Goal: Task Accomplishment & Management: Manage account settings

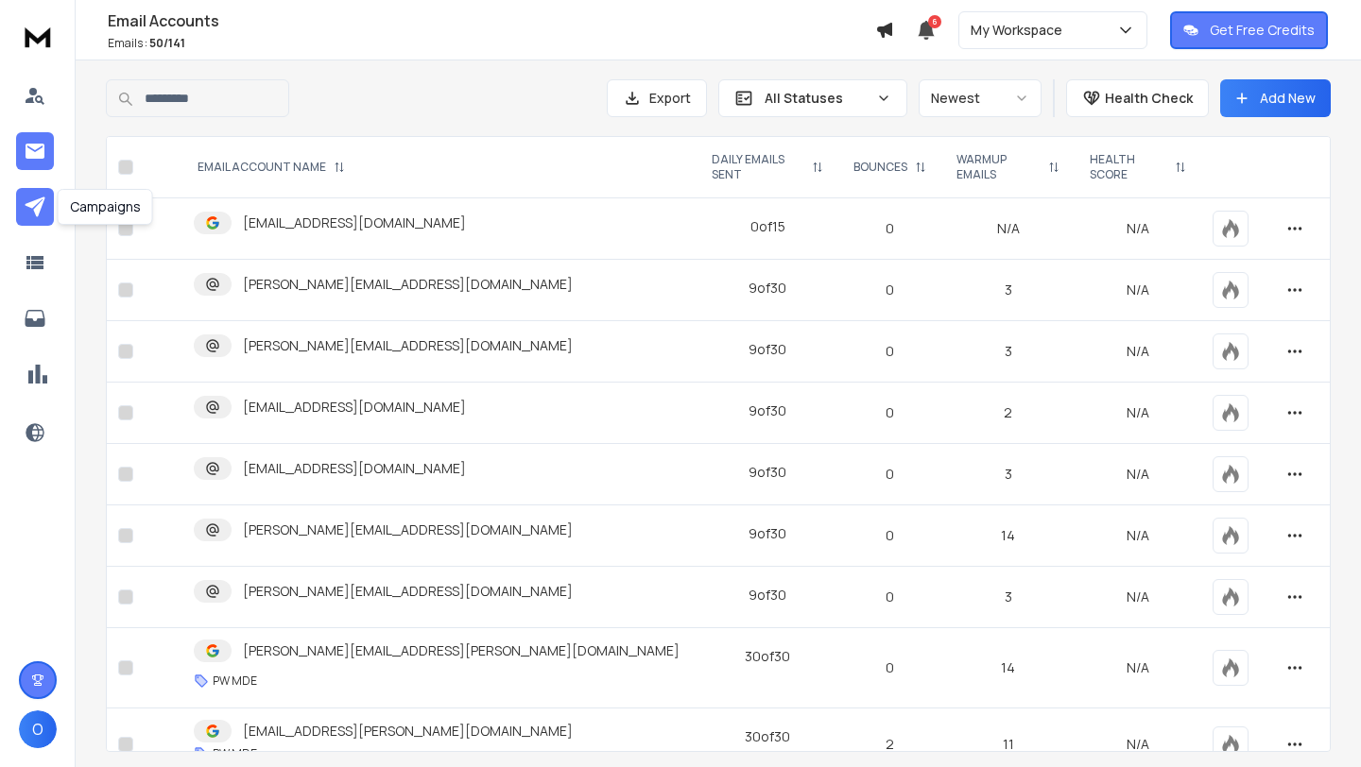
click at [44, 208] on icon at bounding box center [35, 207] width 23 height 23
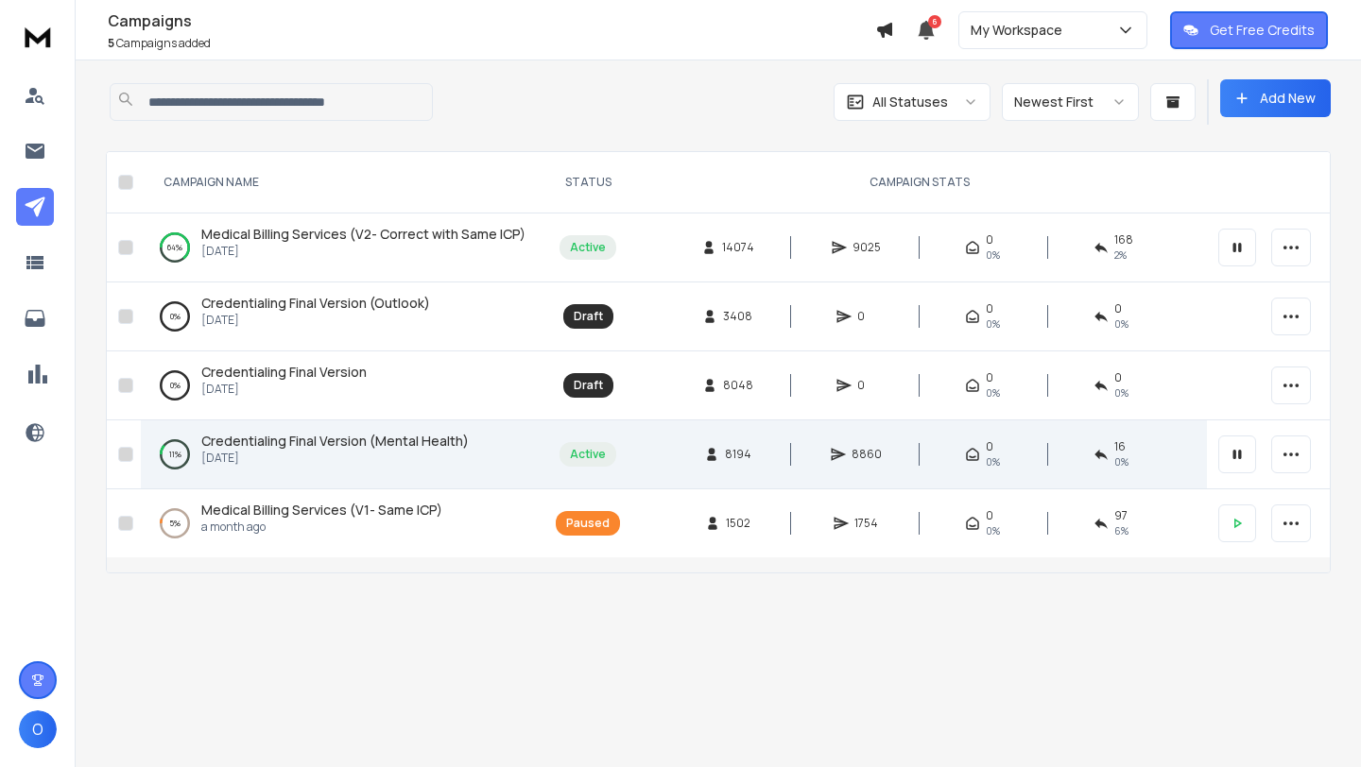
click at [489, 451] on div "11 % Credentialing Final Version (Mental Health) [DATE]" at bounding box center [343, 454] width 366 height 45
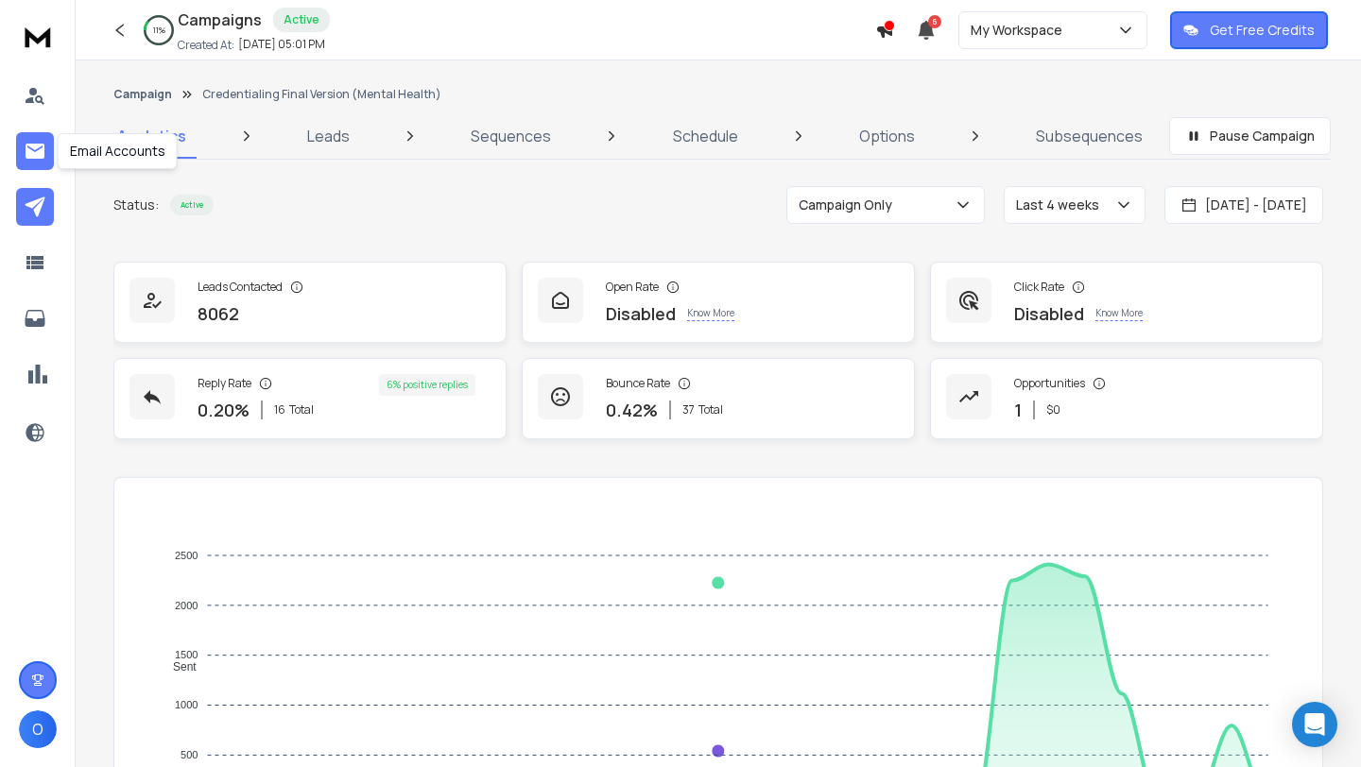
click at [35, 151] on icon at bounding box center [35, 151] width 23 height 23
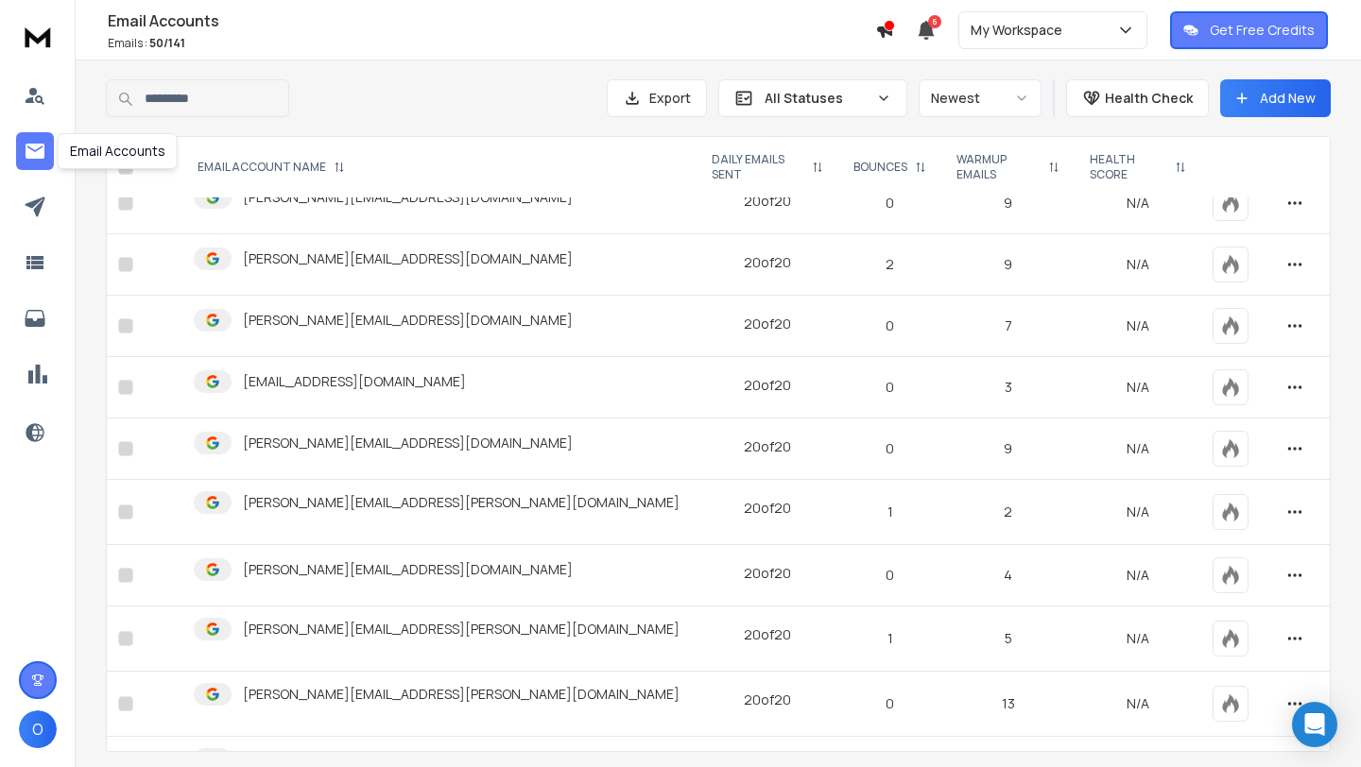
scroll to position [1592, 0]
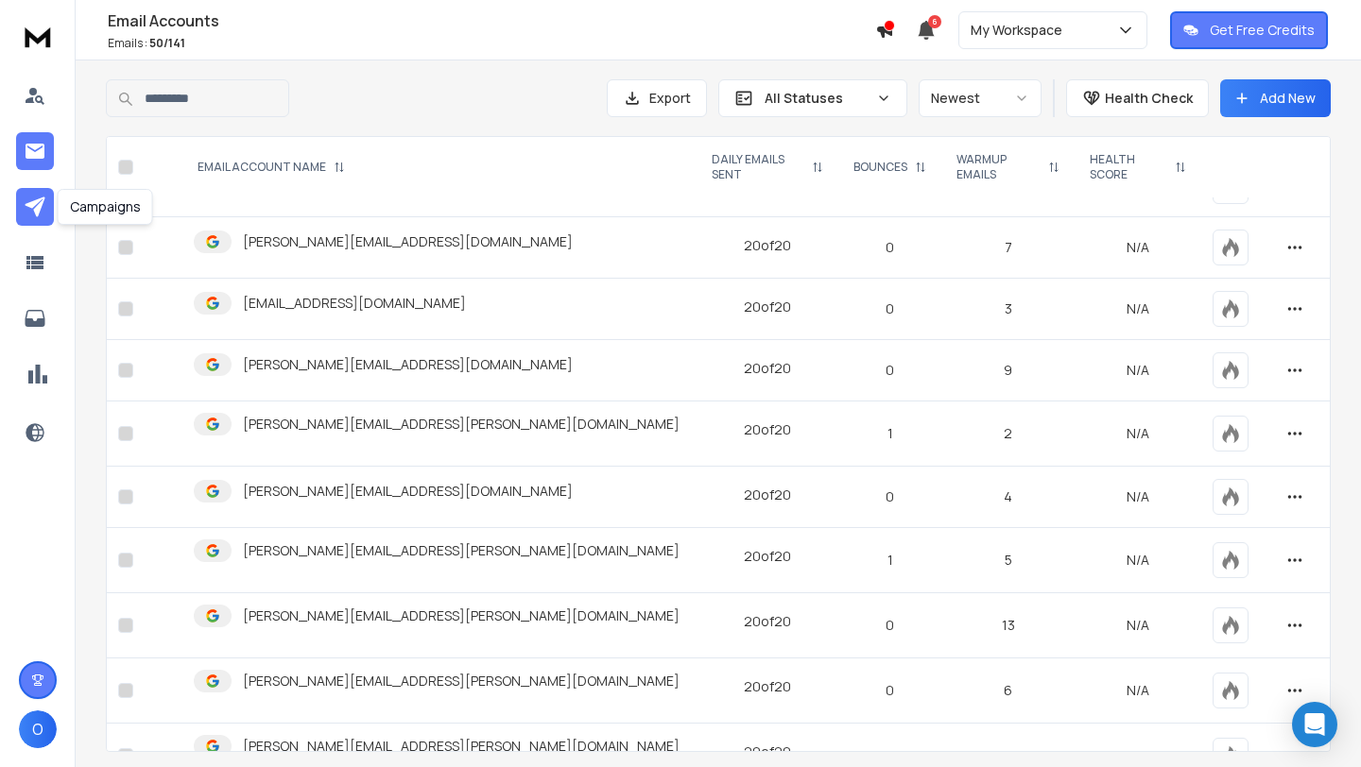
click at [32, 201] on icon at bounding box center [35, 207] width 20 height 20
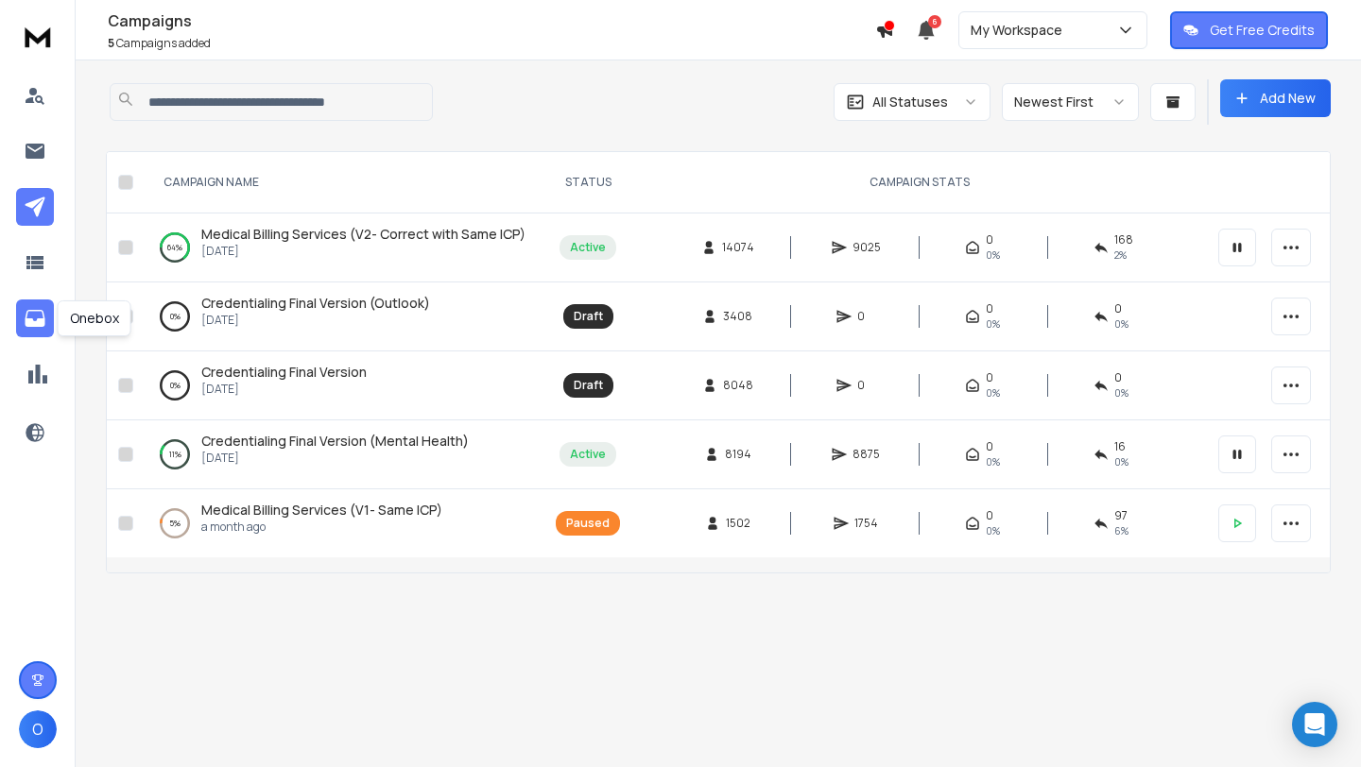
click at [41, 315] on icon at bounding box center [35, 318] width 23 height 23
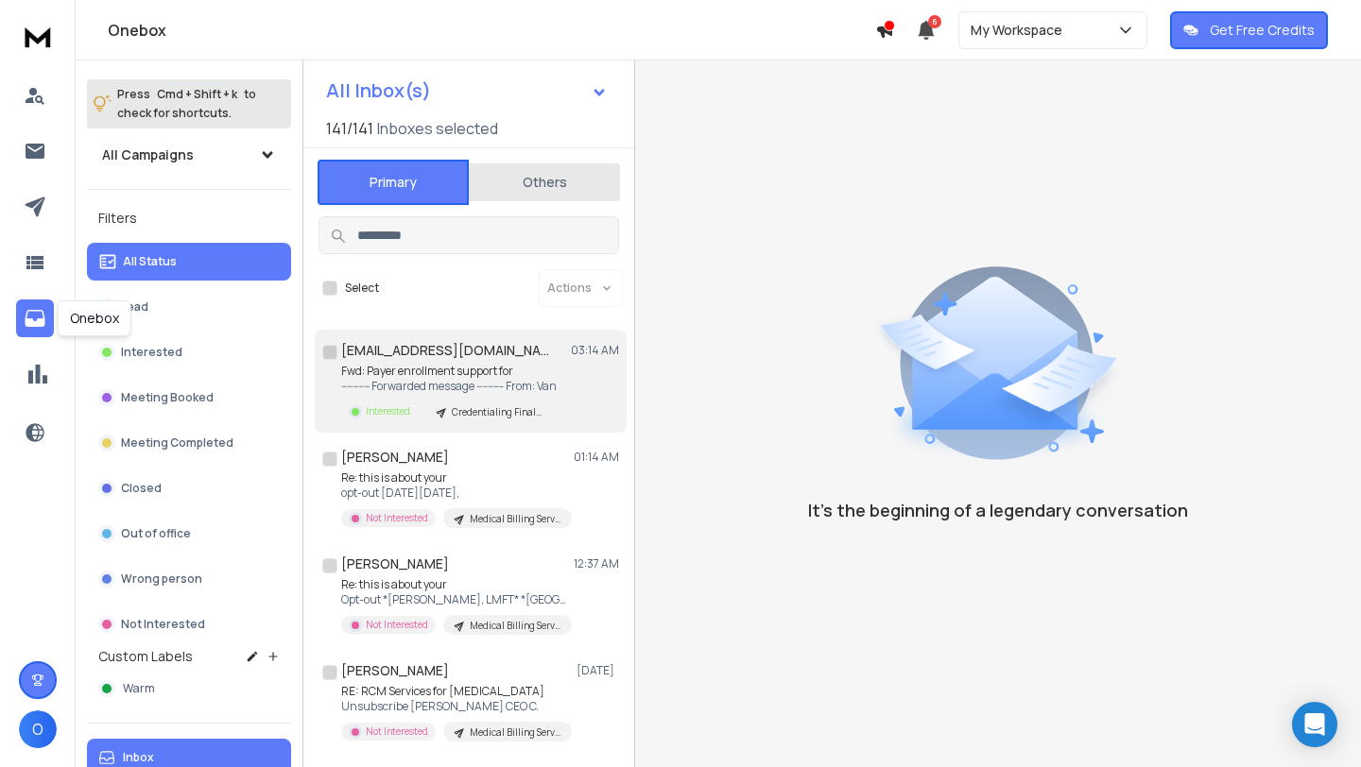
click at [500, 360] on div "sales@hrx.company 03:14 AM Fwd: Payer enrollment support for ---------- Forward…" at bounding box center [480, 381] width 278 height 80
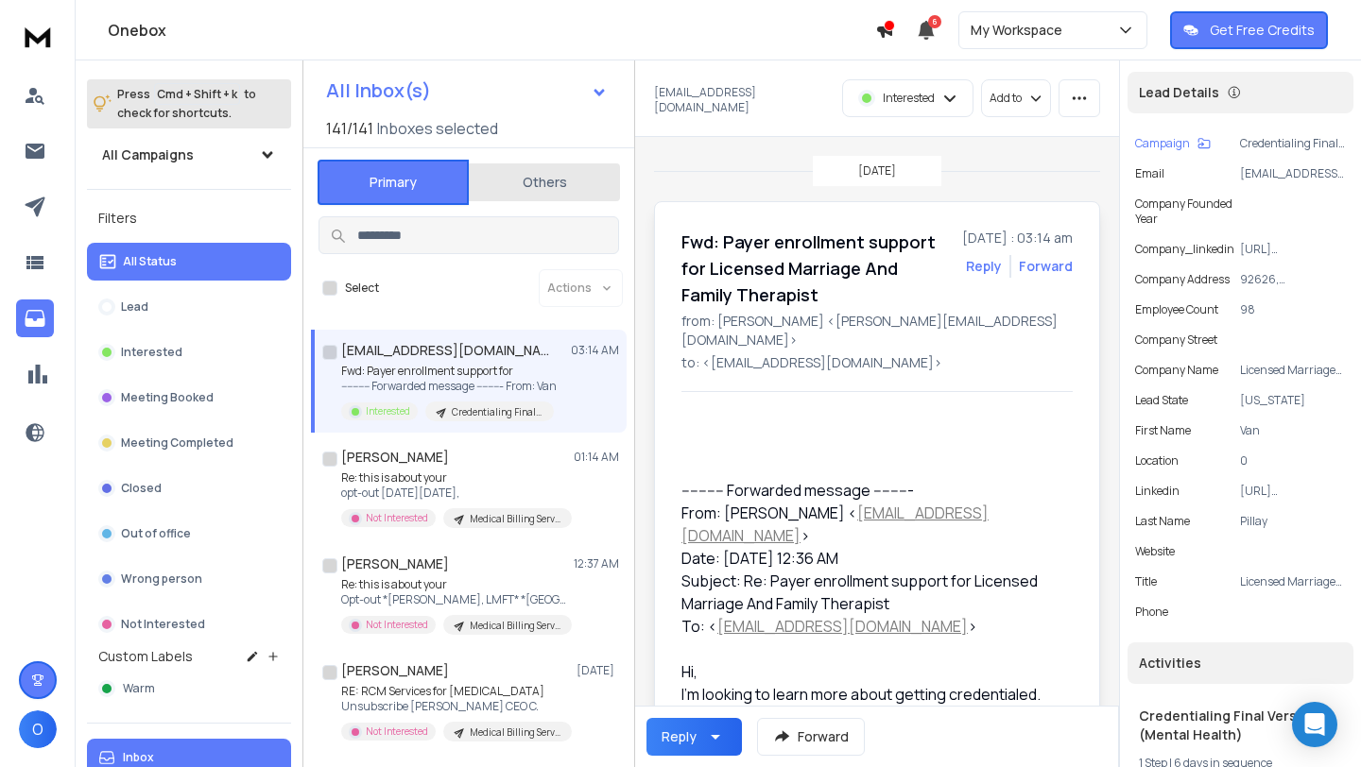
click at [548, 203] on div "Primary Others Select Actions sales@hrx.company 03:14 AM Fwd: Payer enrollment …" at bounding box center [468, 529] width 331 height 731
click at [540, 195] on button "Others" at bounding box center [544, 183] width 151 height 42
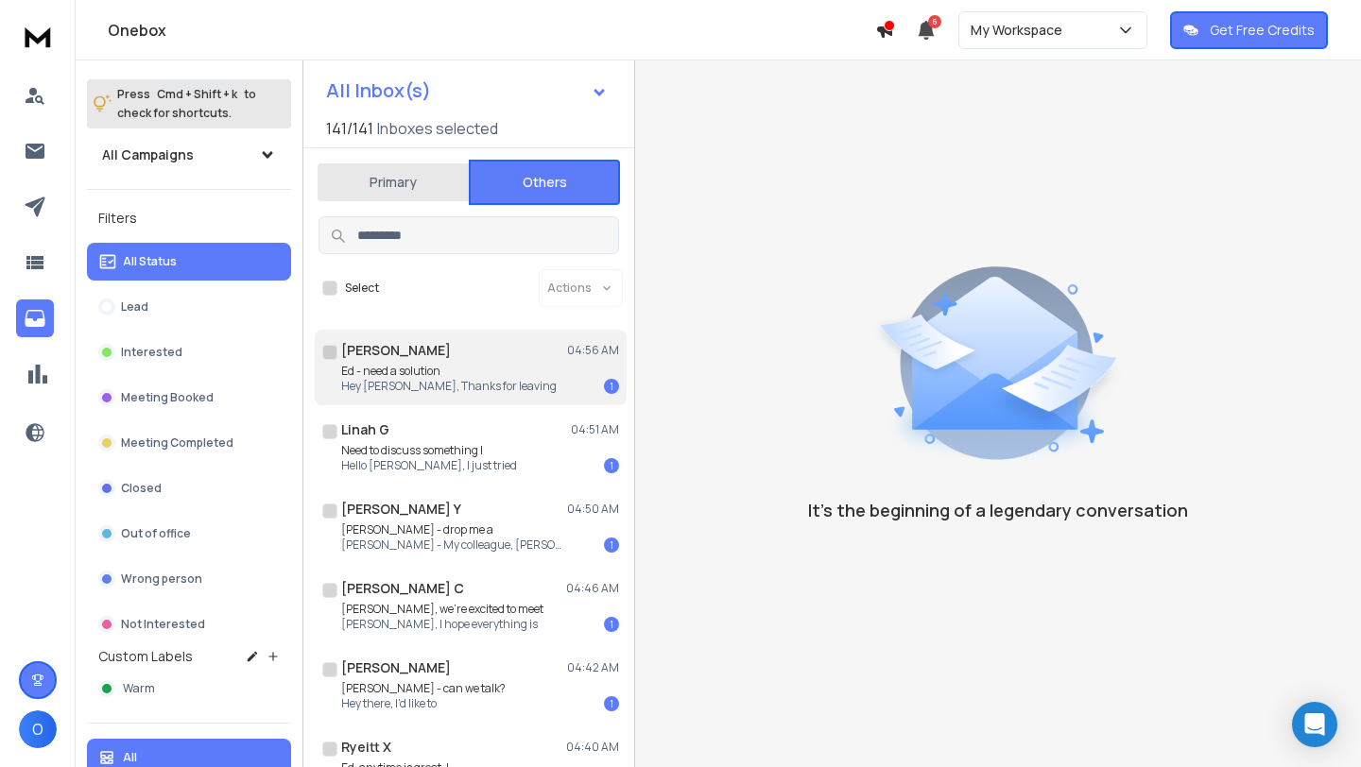
click at [491, 394] on div "Sumit Kumar 04:56 AM Ed - need a solution Hey Ed, Thanks for leaving 1" at bounding box center [471, 368] width 312 height 76
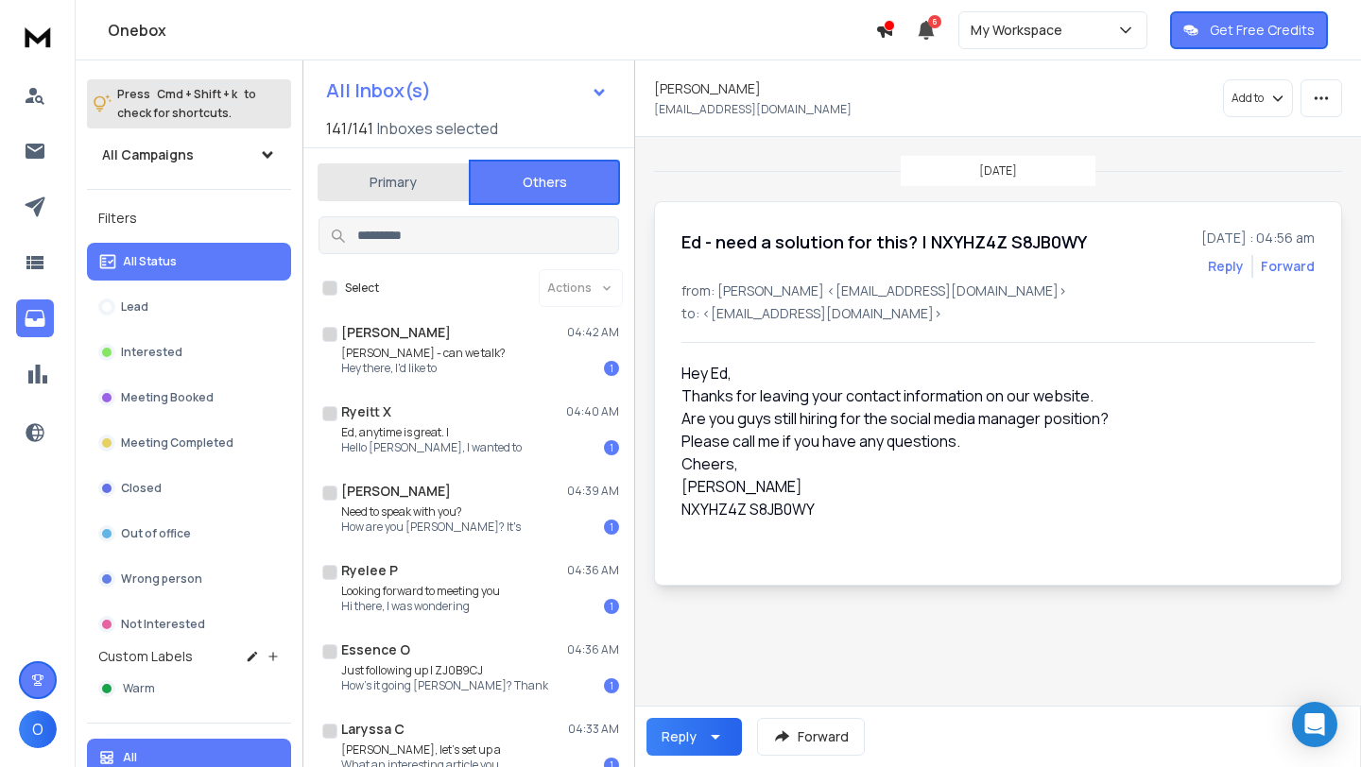
scroll to position [350, 0]
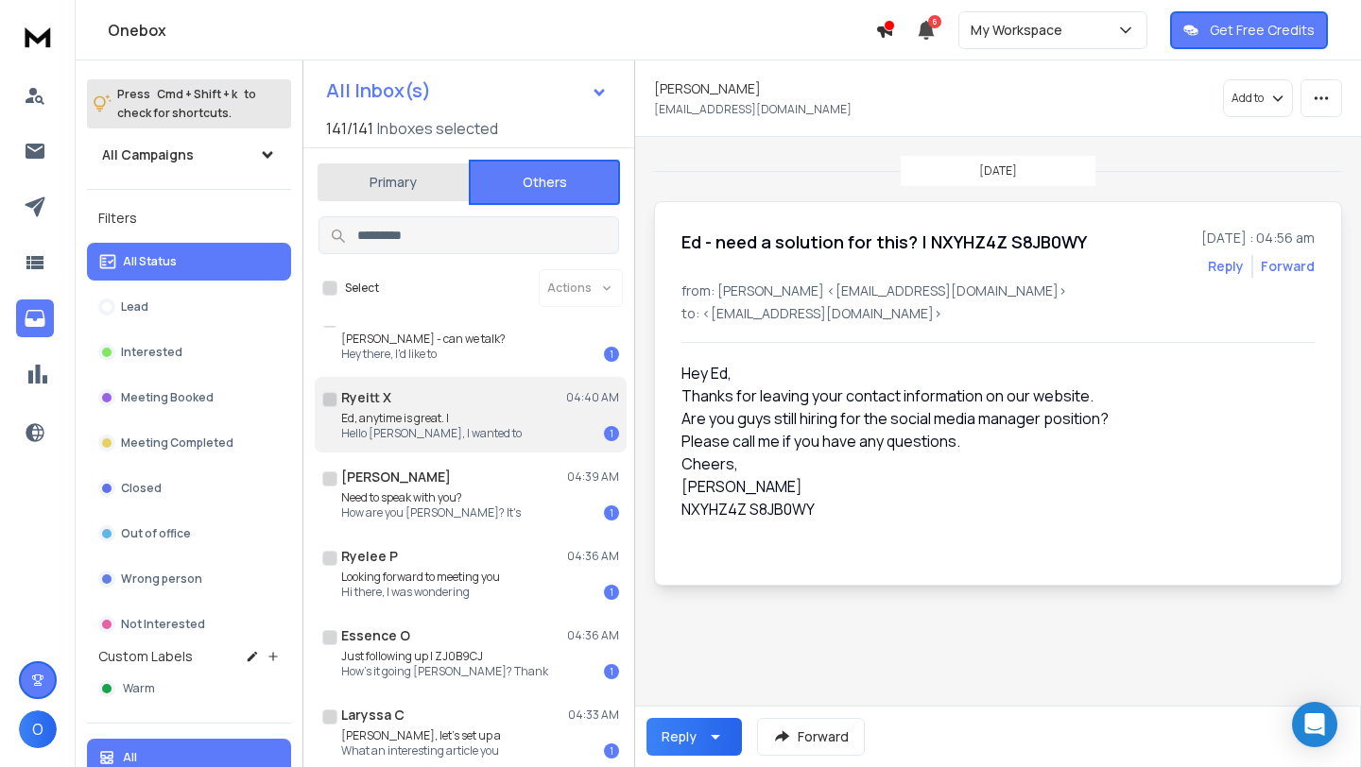
click at [483, 416] on div "Ed, anytime is great. | Hello Ed, I wanted to 1" at bounding box center [480, 426] width 278 height 30
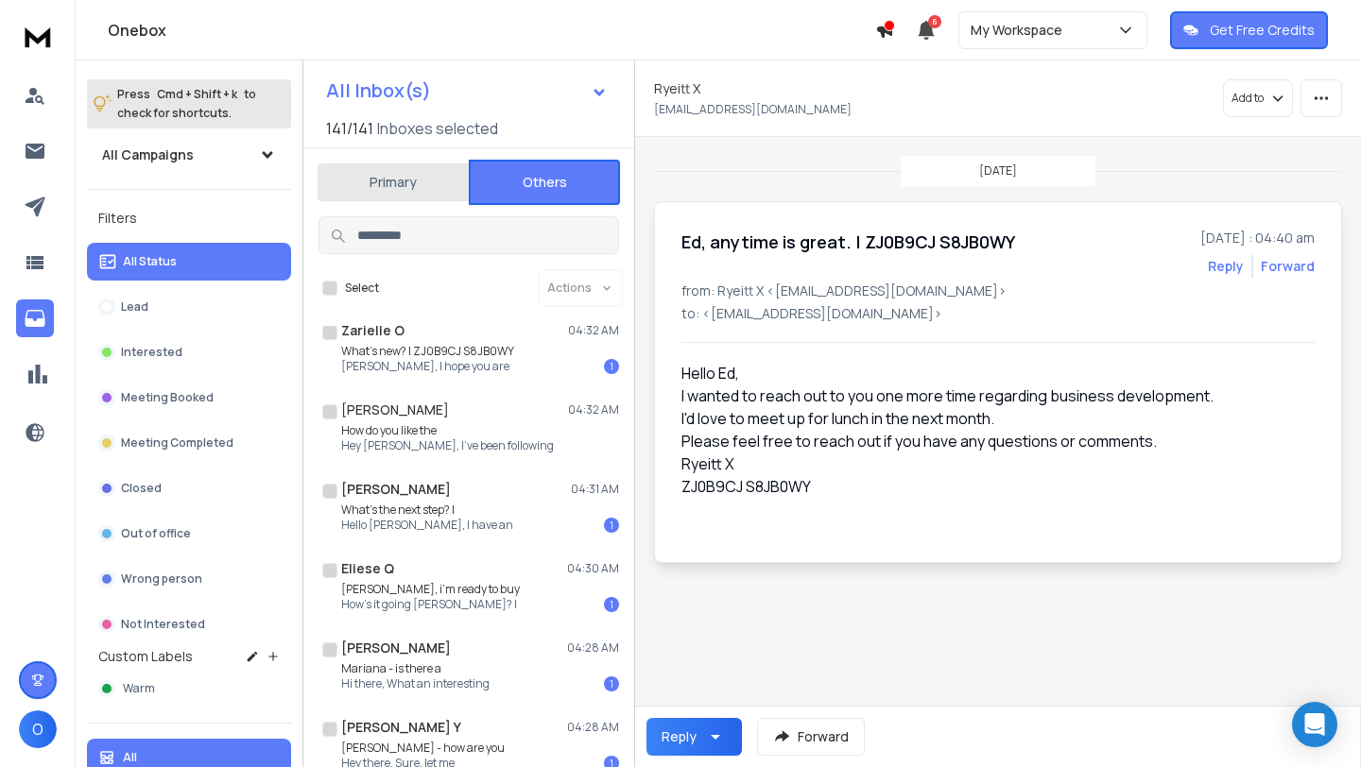
scroll to position [815, 0]
click at [33, 210] on icon at bounding box center [35, 207] width 20 height 20
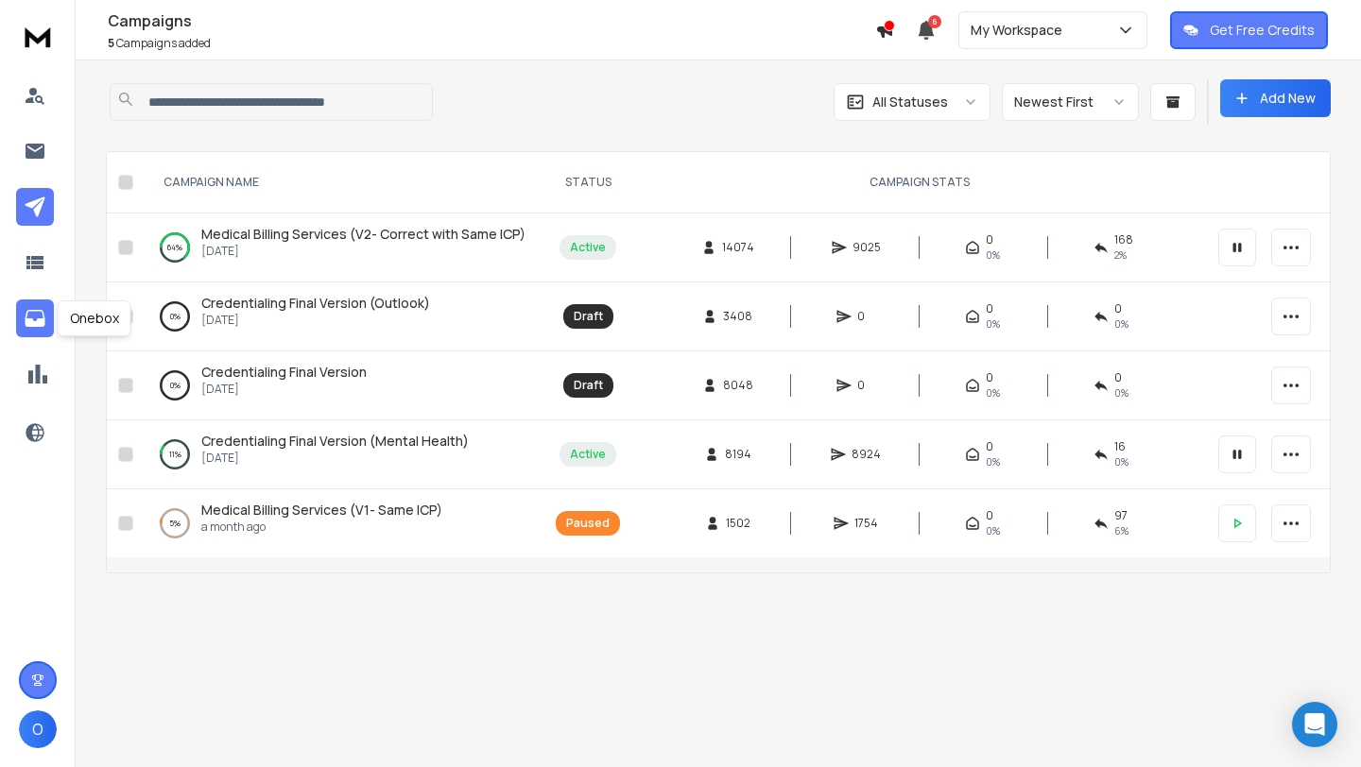
click at [34, 308] on icon at bounding box center [35, 318] width 23 height 23
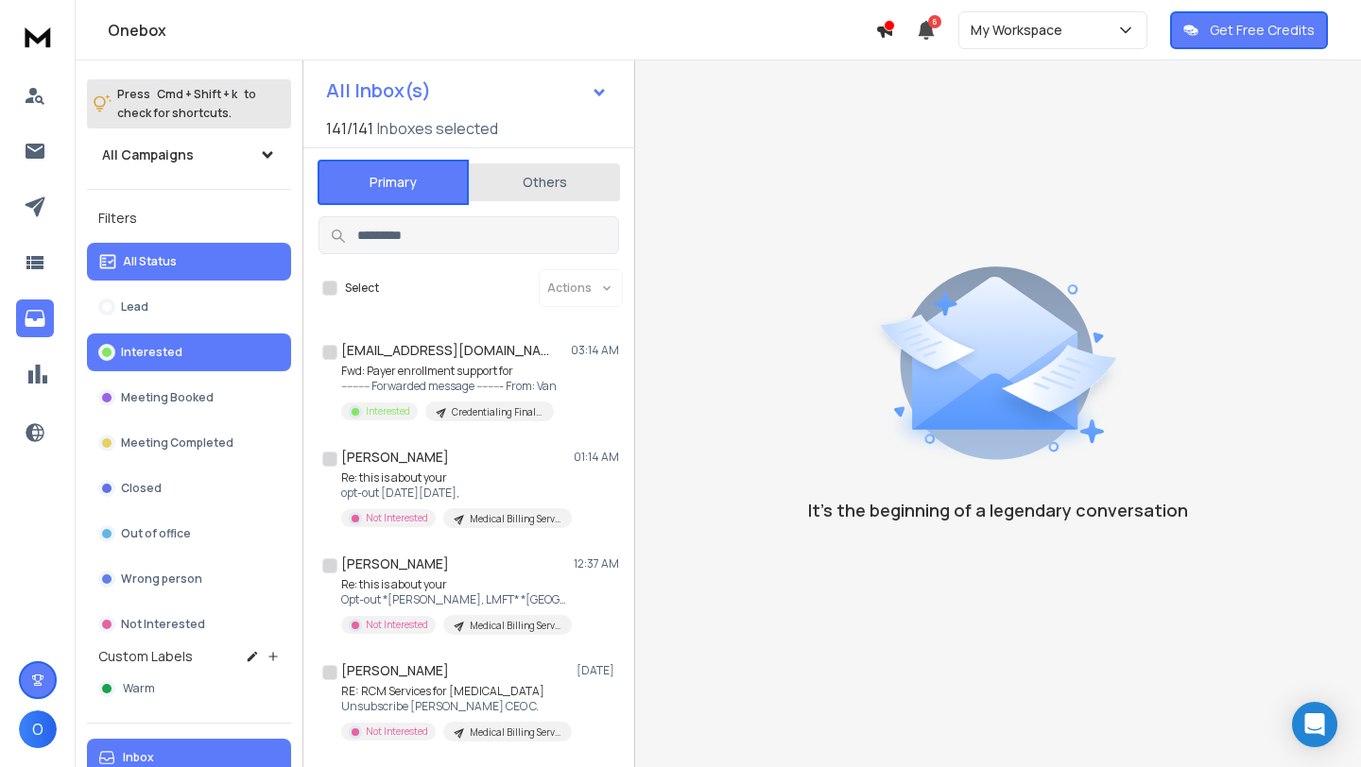
click at [198, 347] on button "Interested" at bounding box center [189, 353] width 204 height 38
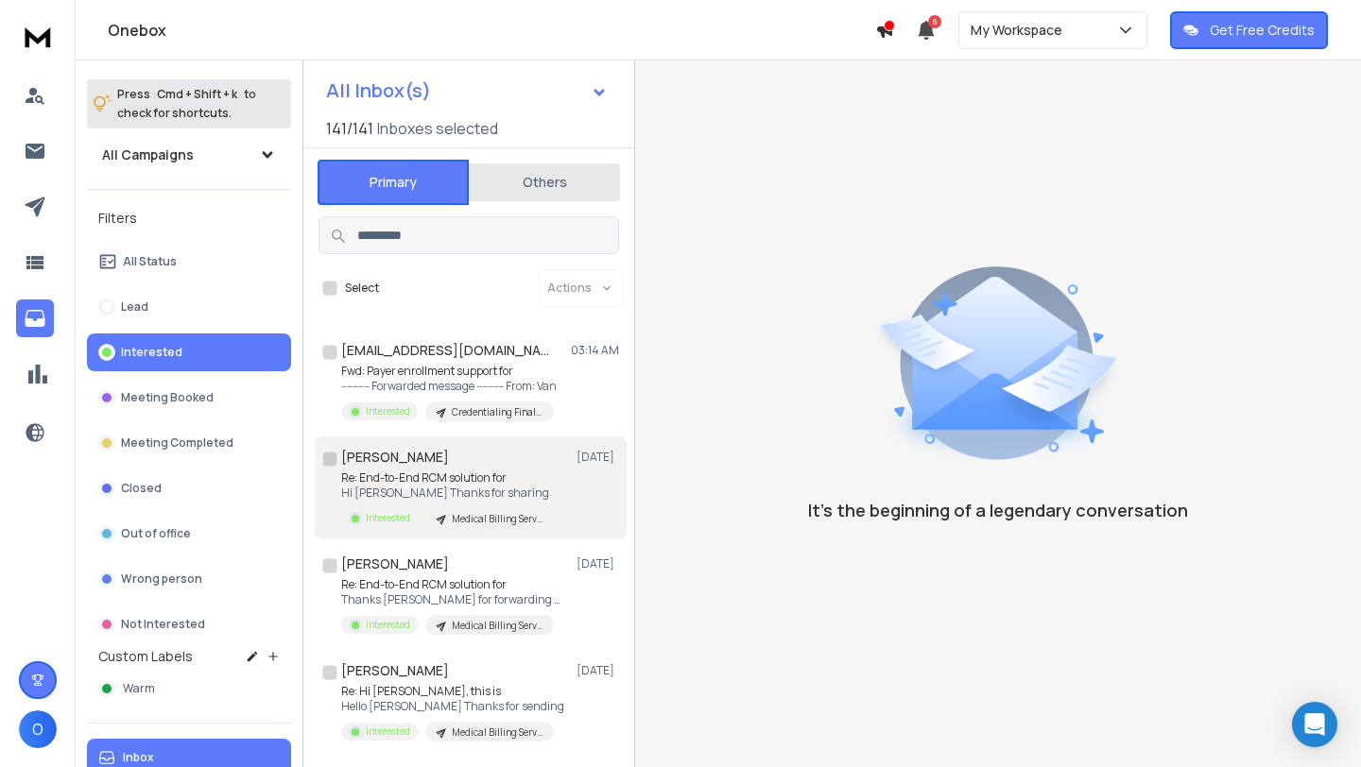
click at [484, 459] on div "Arvin Spencer 13 Sep" at bounding box center [480, 457] width 278 height 19
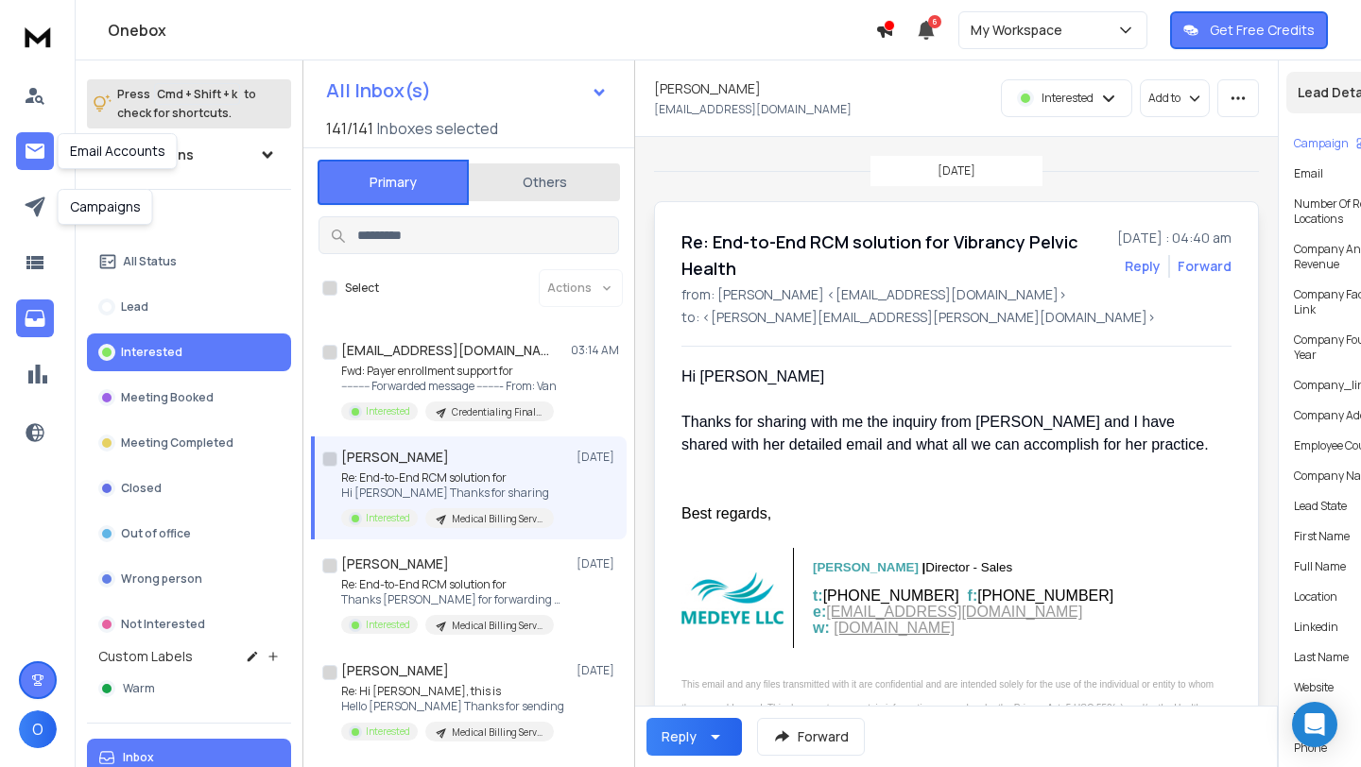
click at [36, 155] on icon at bounding box center [35, 151] width 19 height 15
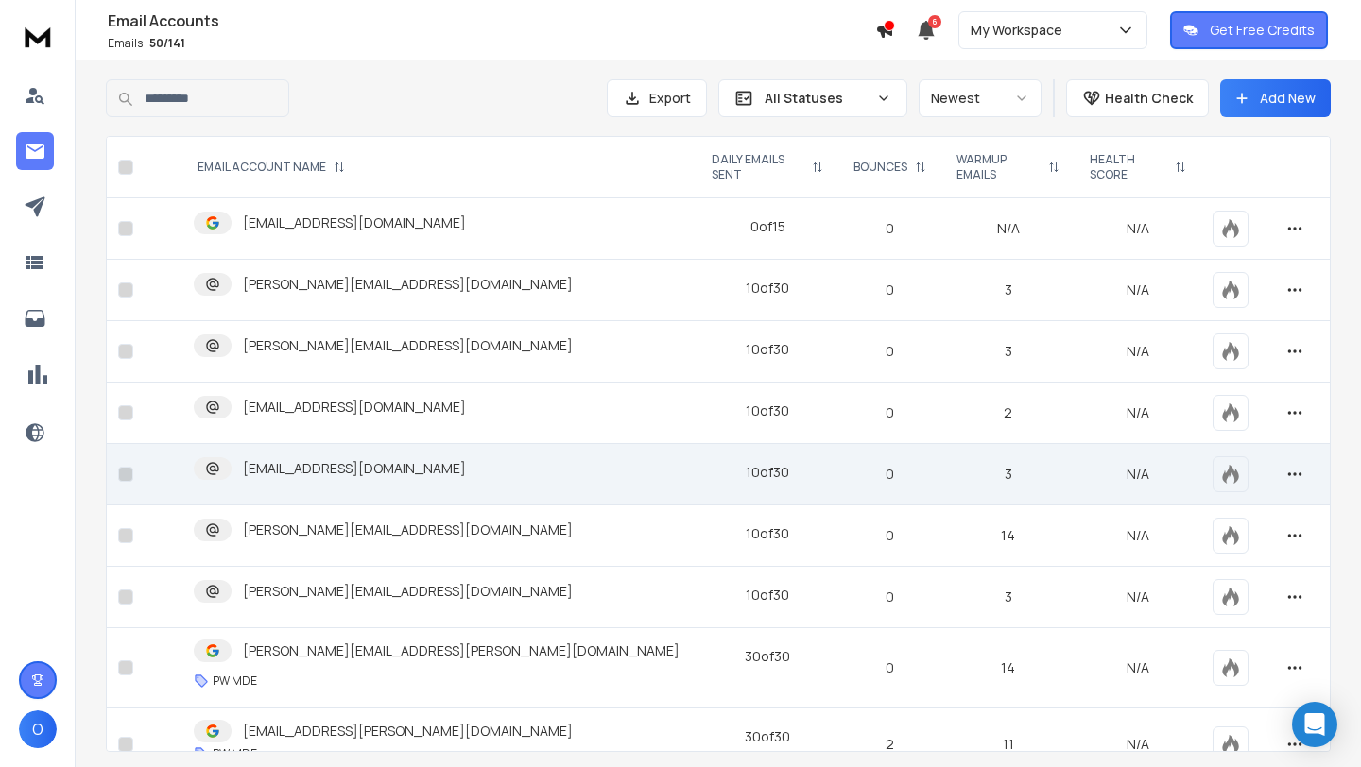
click at [393, 482] on td "[EMAIL_ADDRESS][DOMAIN_NAME]" at bounding box center [439, 474] width 514 height 61
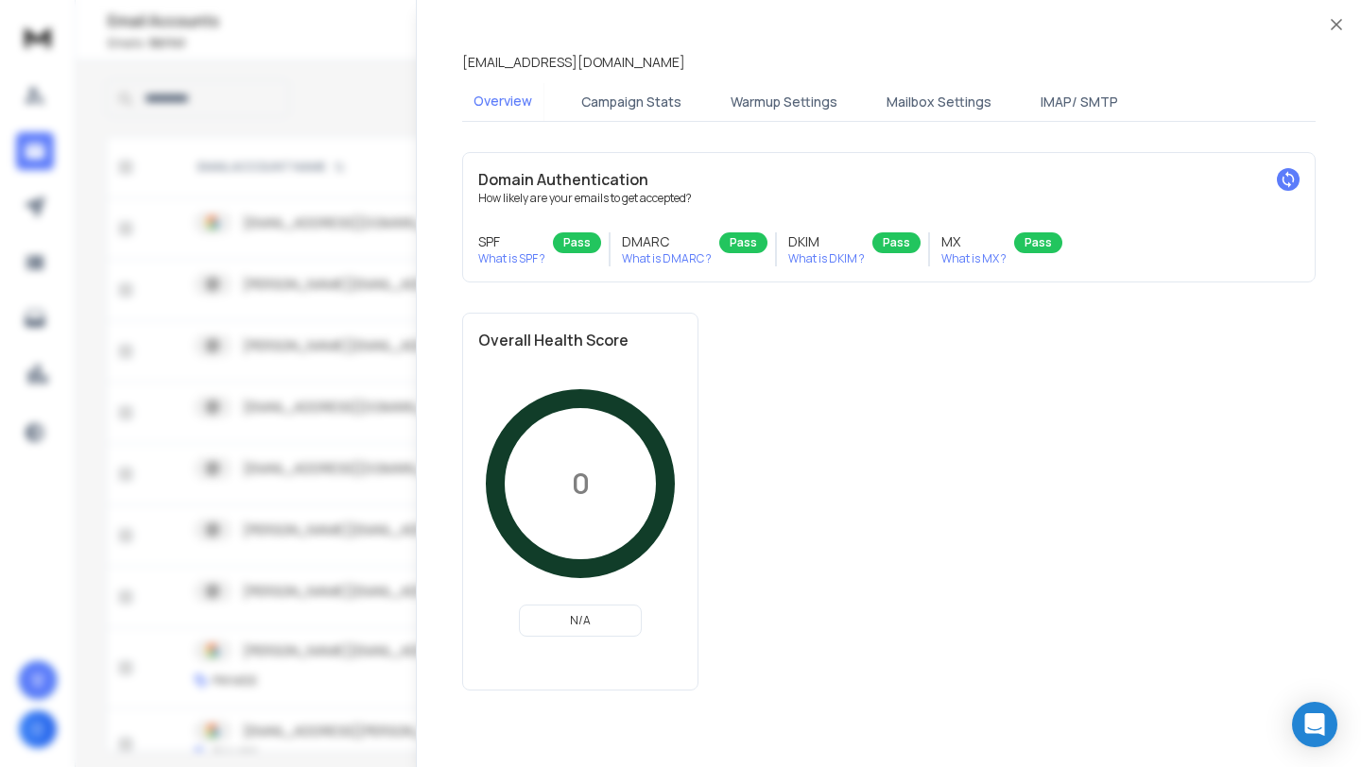
click at [302, 489] on div at bounding box center [680, 383] width 1361 height 767
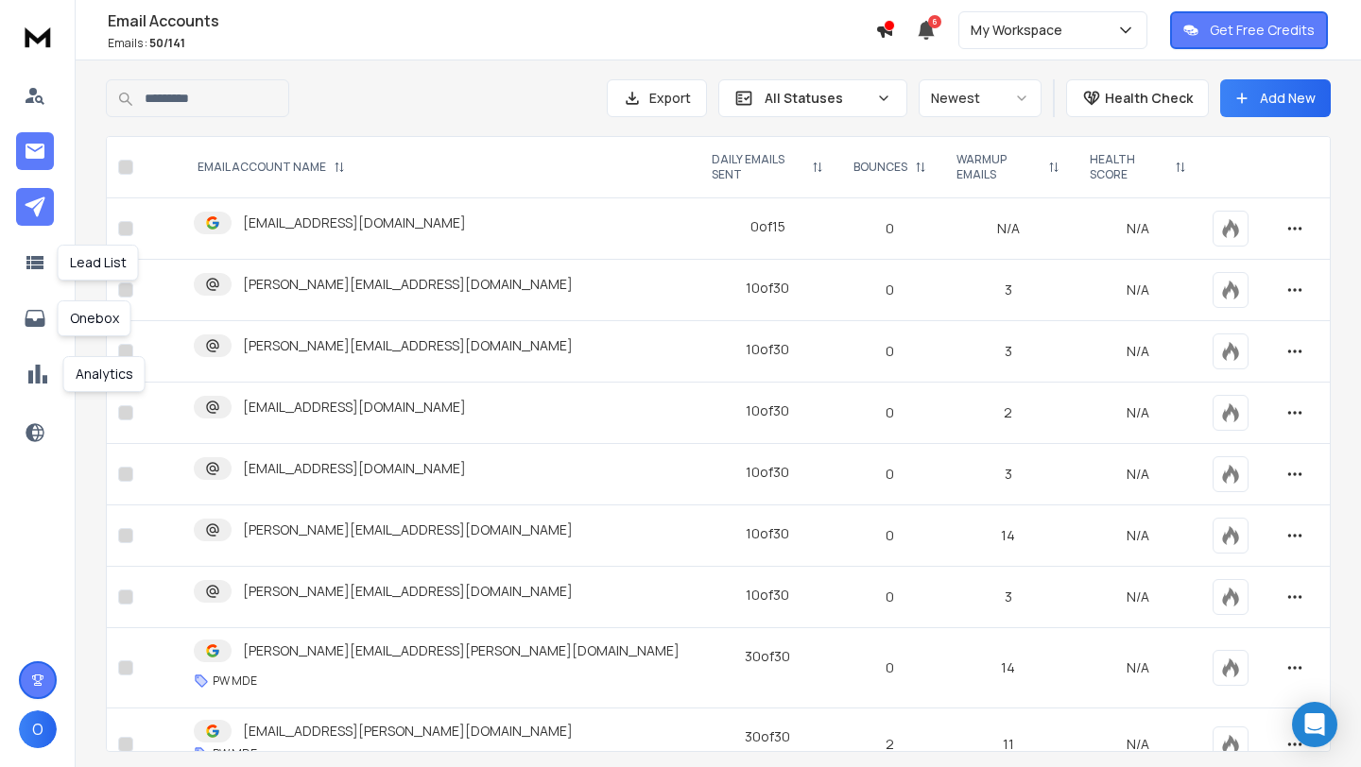
click at [37, 191] on link at bounding box center [35, 207] width 38 height 38
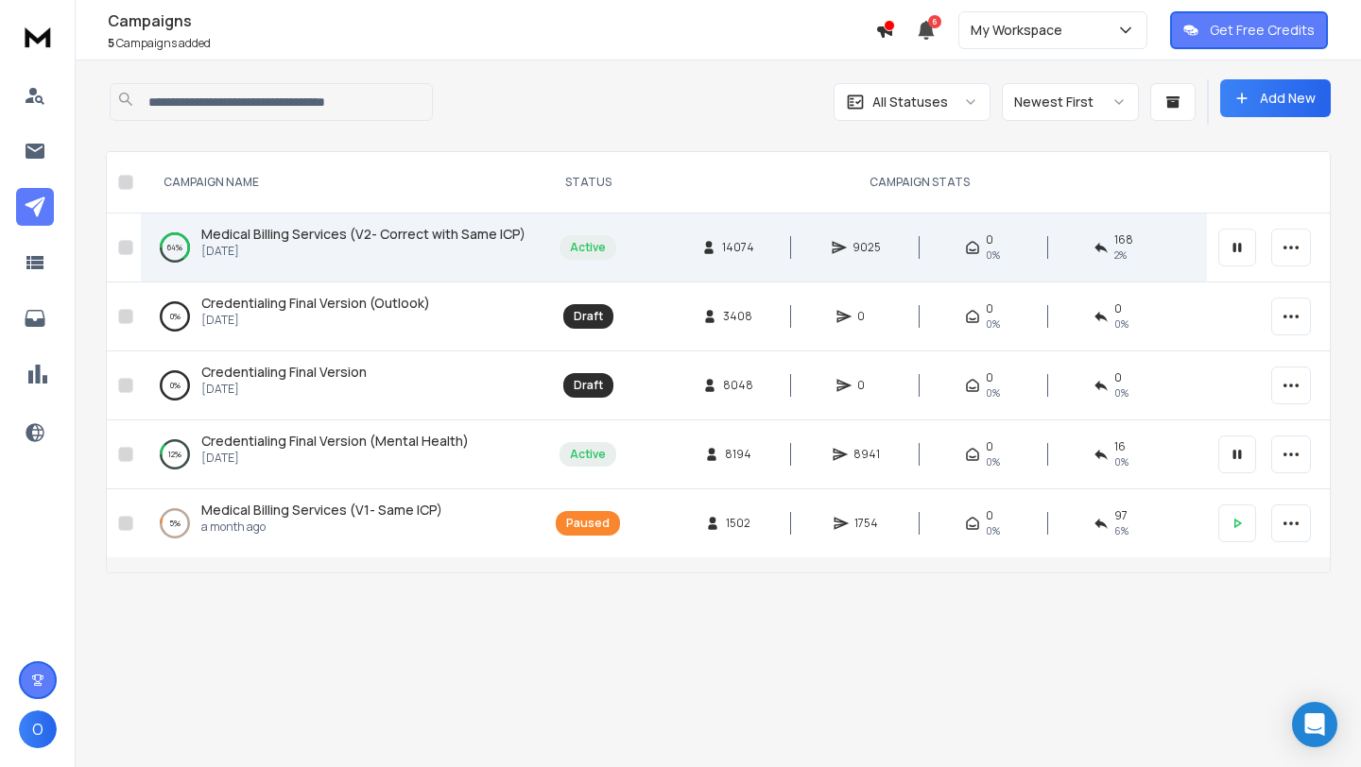
click at [1233, 250] on icon at bounding box center [1237, 247] width 9 height 9
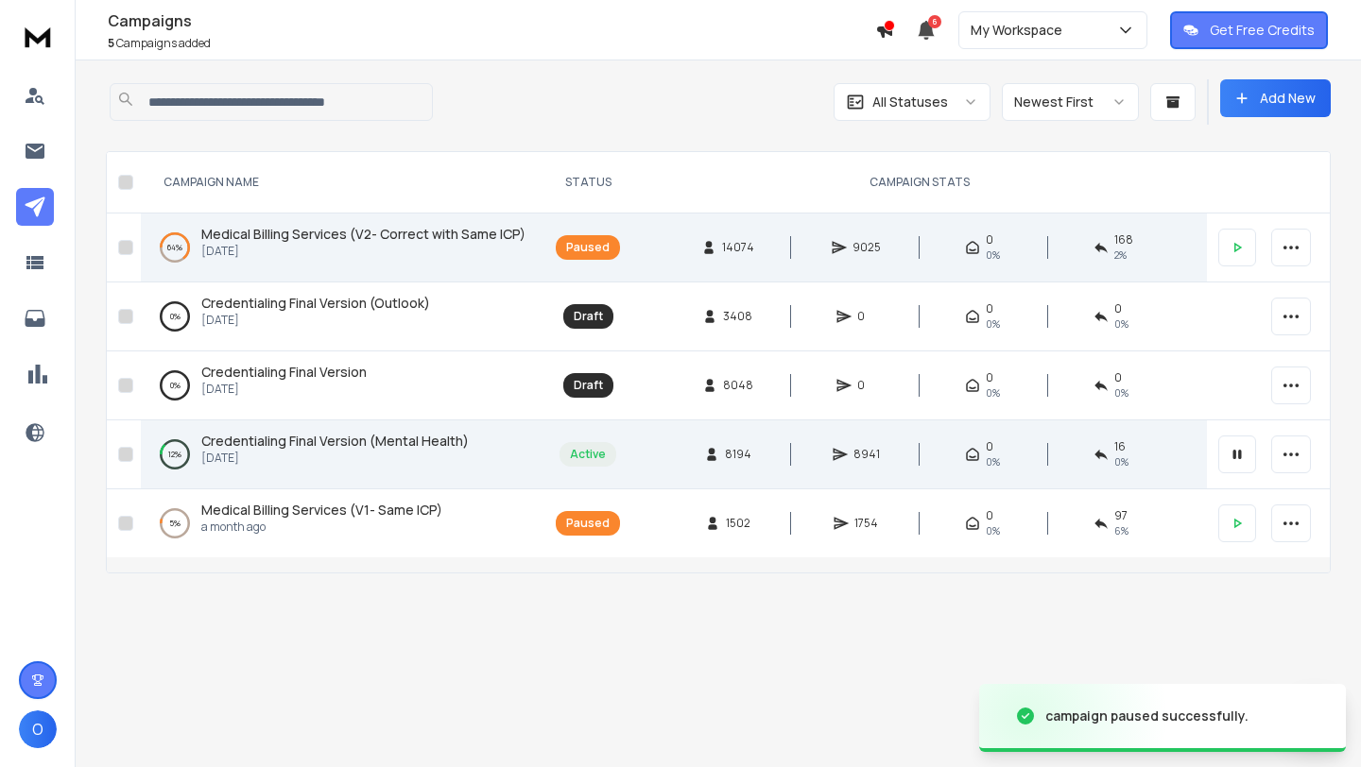
click at [1233, 453] on icon at bounding box center [1237, 454] width 9 height 9
click at [43, 731] on span "O" at bounding box center [38, 730] width 38 height 38
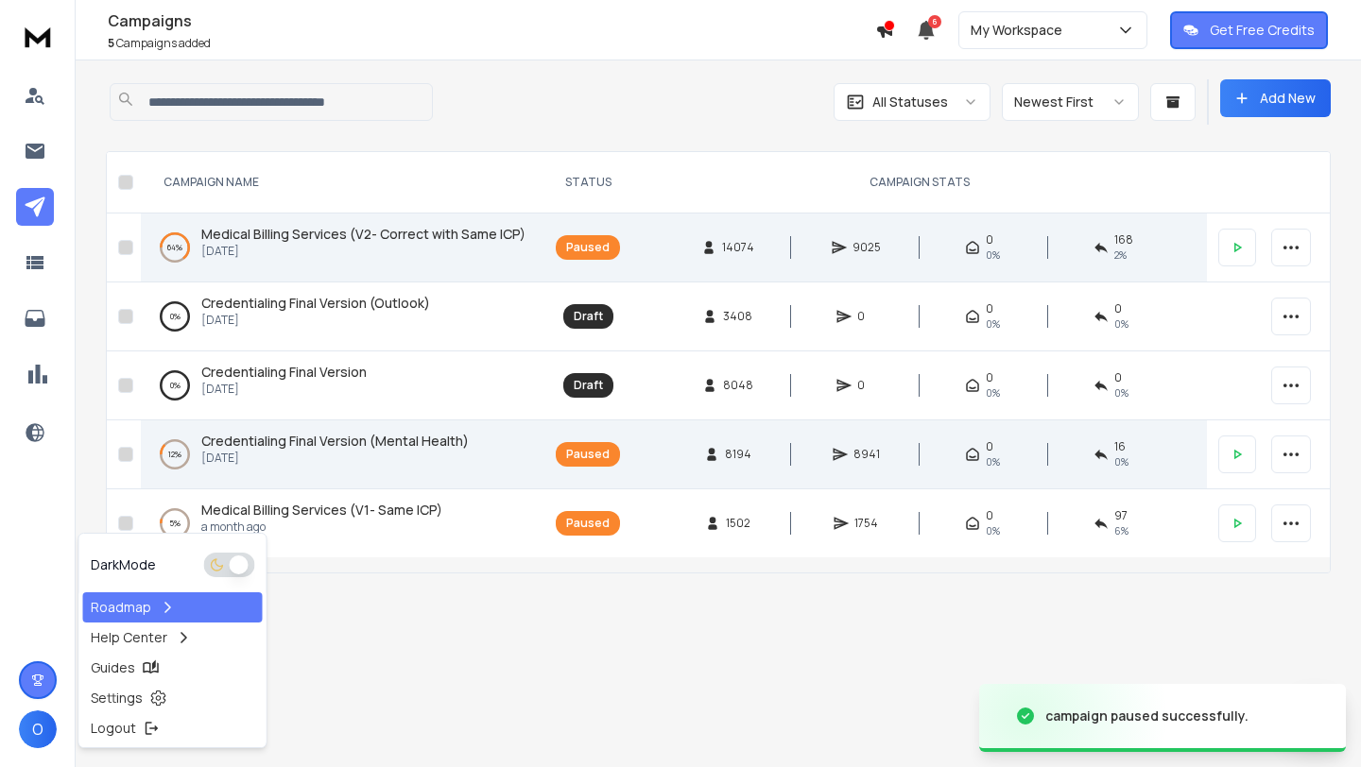
click at [107, 731] on p "Logout" at bounding box center [113, 728] width 45 height 19
